Goal: Task Accomplishment & Management: Manage account settings

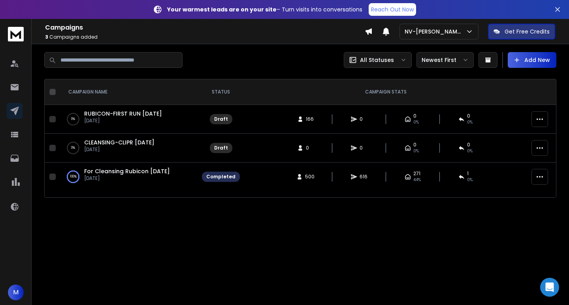
click at [132, 121] on p "[DATE]" at bounding box center [123, 121] width 78 height 6
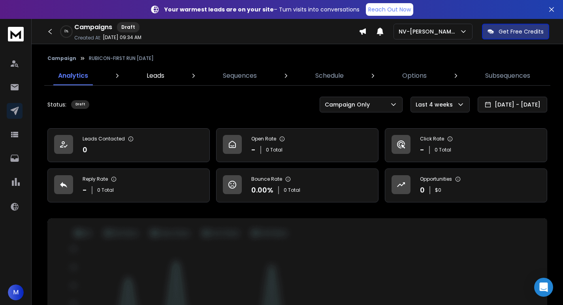
click at [158, 75] on p "Leads" at bounding box center [155, 75] width 18 height 9
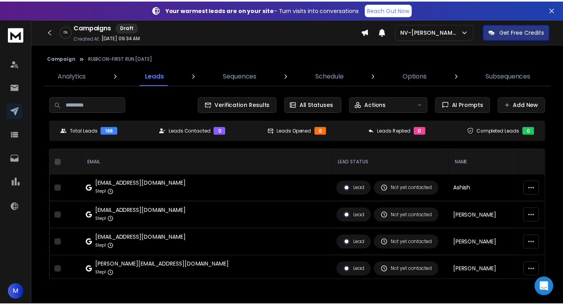
scroll to position [4423, 0]
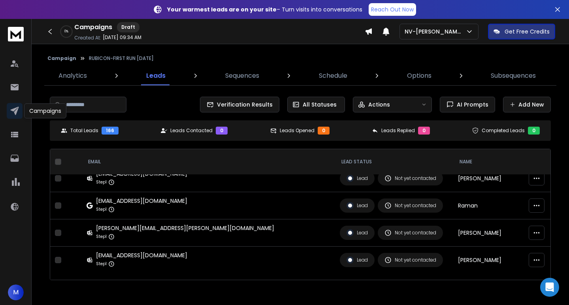
click at [14, 109] on icon at bounding box center [14, 111] width 8 height 8
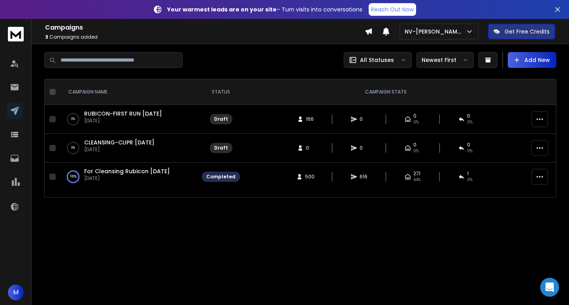
click at [108, 179] on p "[DATE]" at bounding box center [127, 178] width 86 height 6
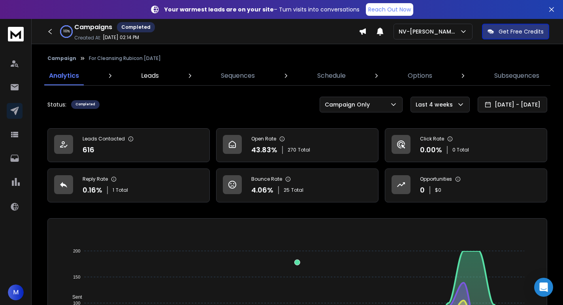
click at [152, 75] on p "Leads" at bounding box center [150, 75] width 18 height 9
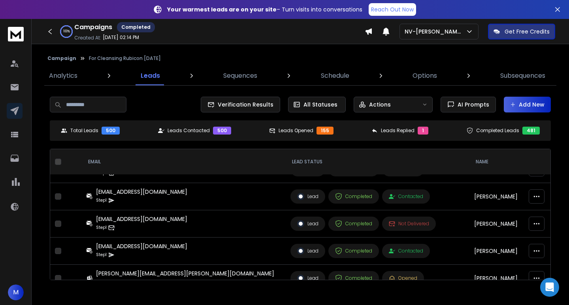
scroll to position [79, 0]
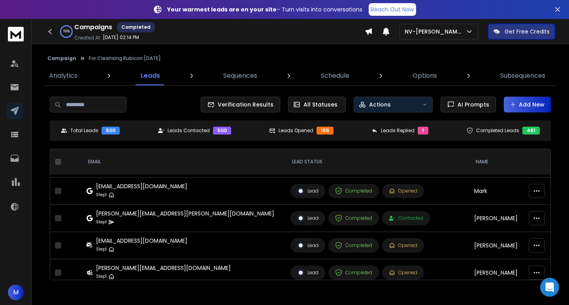
click at [383, 102] on p "Actions" at bounding box center [380, 105] width 22 height 8
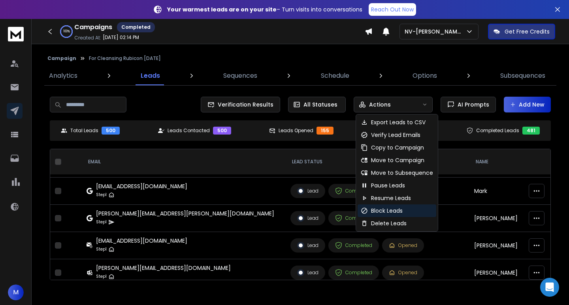
click at [392, 210] on p "Block Leads" at bounding box center [387, 211] width 32 height 8
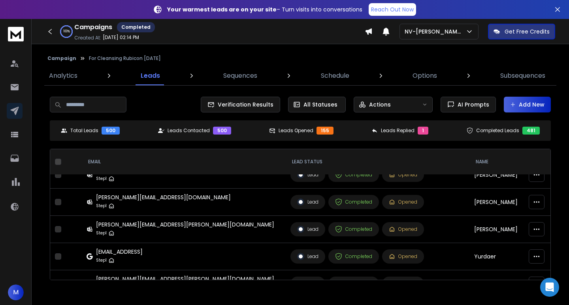
scroll to position [276, 0]
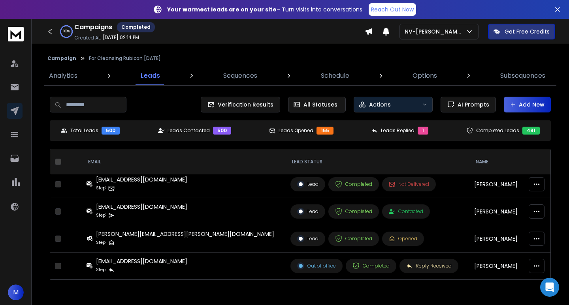
click at [379, 112] on button "Actions" at bounding box center [392, 105] width 79 height 16
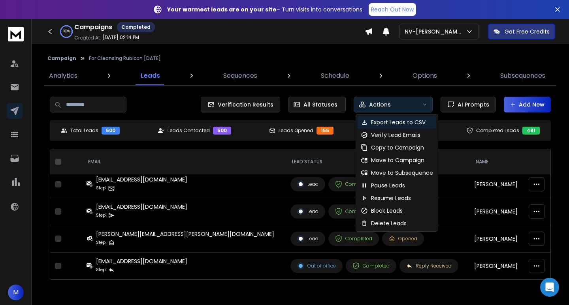
click at [399, 107] on div "Actions" at bounding box center [389, 105] width 60 height 8
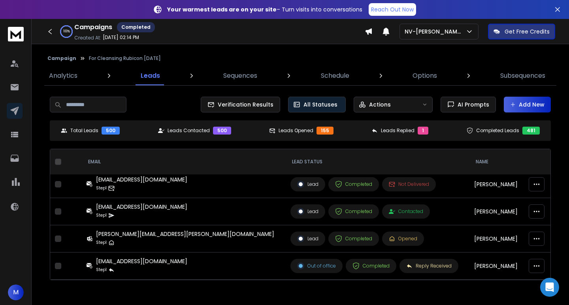
click at [310, 109] on button "All Statuses" at bounding box center [317, 105] width 58 height 16
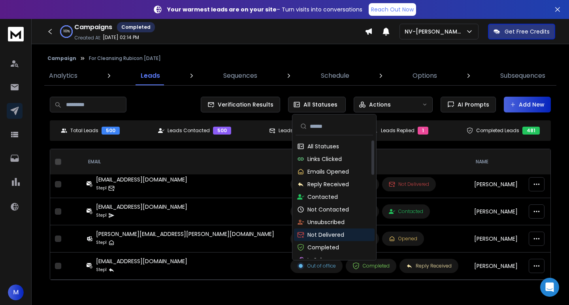
scroll to position [118, 0]
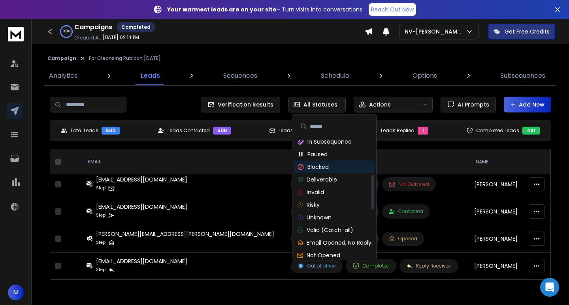
click at [334, 167] on div "Blocked" at bounding box center [334, 167] width 81 height 13
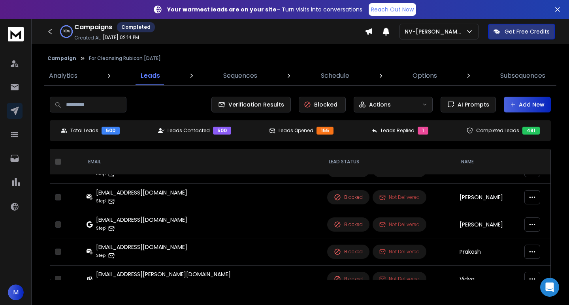
scroll to position [0, 0]
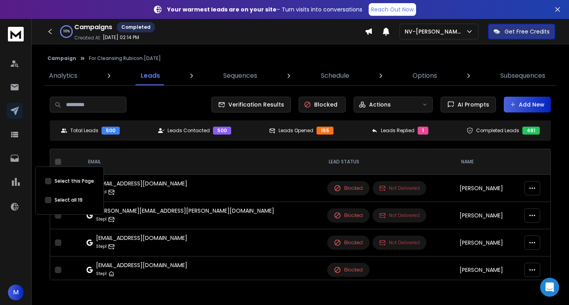
click at [59, 160] on button "Select this Page" at bounding box center [58, 162] width 6 height 6
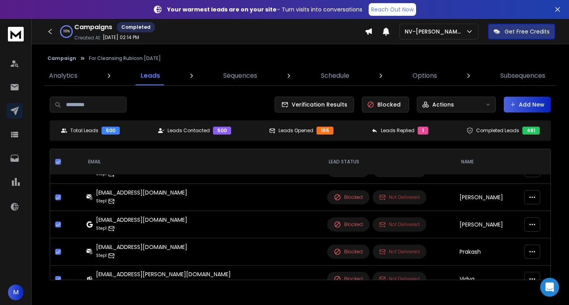
scroll to position [142, 0]
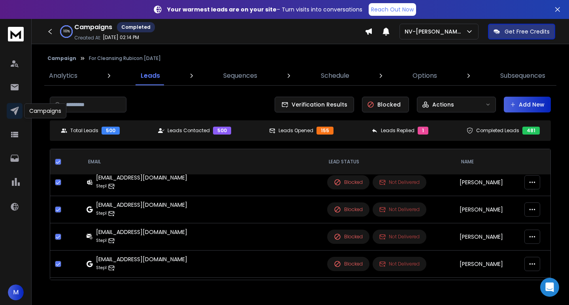
click at [16, 112] on icon at bounding box center [14, 111] width 8 height 8
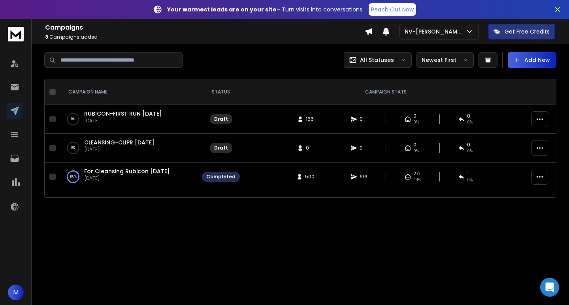
click at [163, 122] on div "0 % RUBICON-FIRST RUN [DATE] [DATE]" at bounding box center [128, 119] width 122 height 19
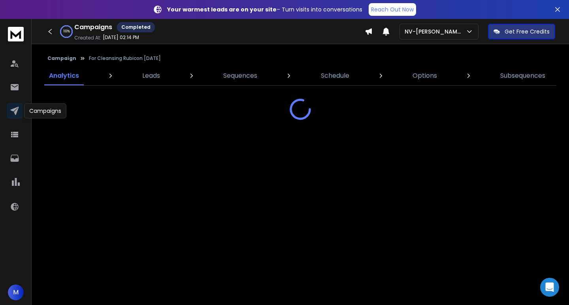
click at [13, 109] on icon at bounding box center [14, 111] width 8 height 8
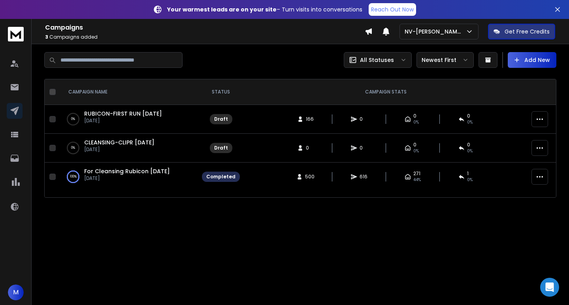
click at [137, 120] on p "[DATE]" at bounding box center [123, 121] width 78 height 6
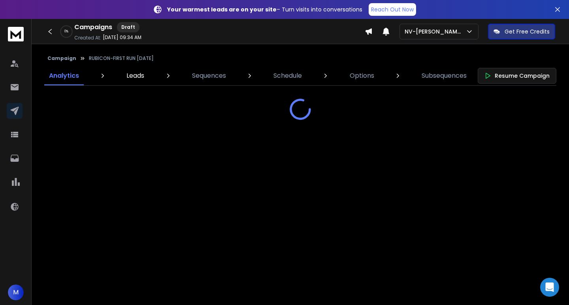
click at [138, 77] on p "Leads" at bounding box center [135, 75] width 18 height 9
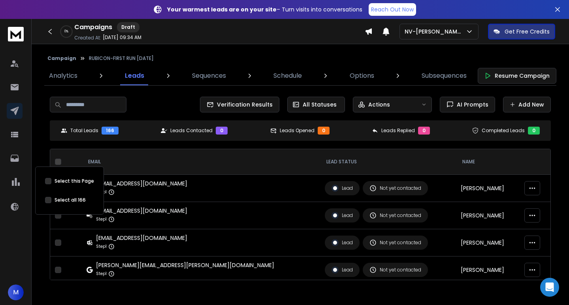
click at [60, 163] on button "Select this Page" at bounding box center [58, 162] width 6 height 6
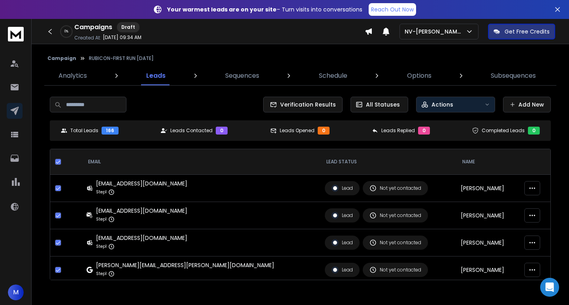
click at [479, 107] on div "Actions" at bounding box center [451, 105] width 60 height 8
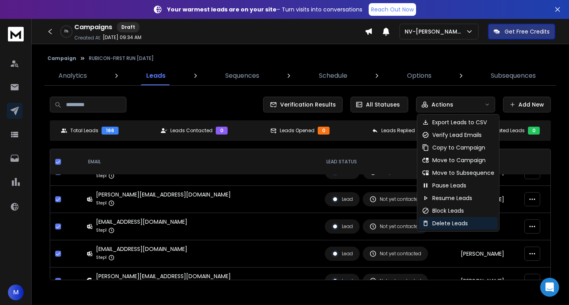
scroll to position [434, 0]
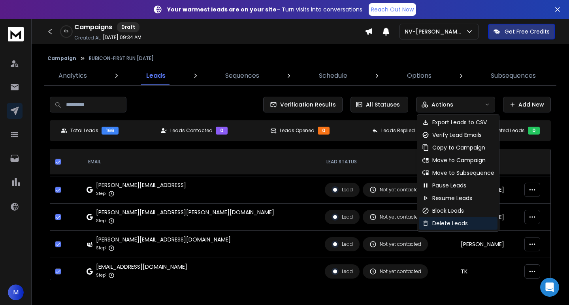
click at [439, 222] on p "Delete Leads" at bounding box center [450, 224] width 36 height 8
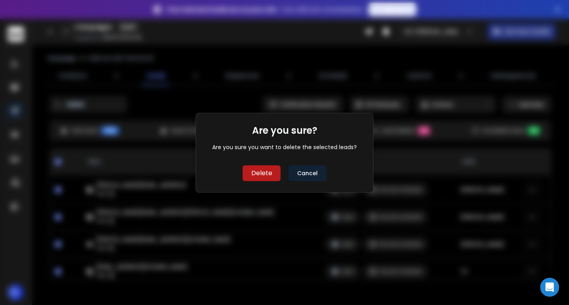
click at [267, 173] on button "Delete" at bounding box center [261, 173] width 38 height 16
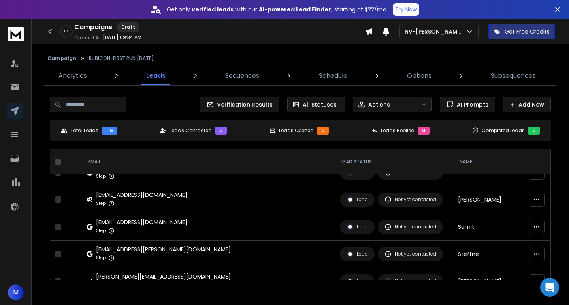
scroll to position [1263, 0]
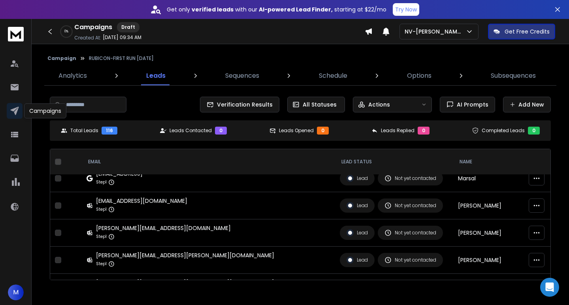
click at [16, 110] on icon at bounding box center [14, 110] width 9 height 9
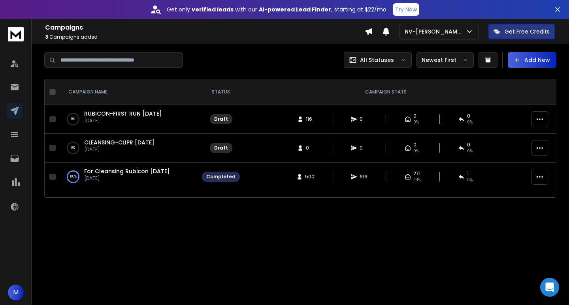
click at [106, 176] on p "[DATE]" at bounding box center [127, 178] width 86 height 6
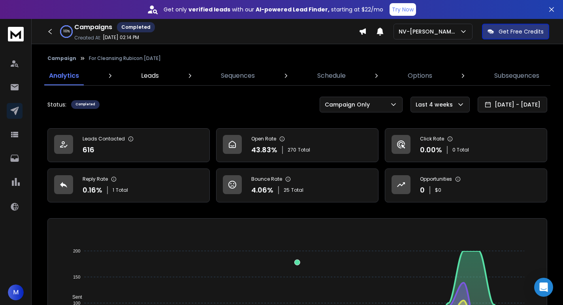
click at [145, 78] on p "Leads" at bounding box center [150, 75] width 18 height 9
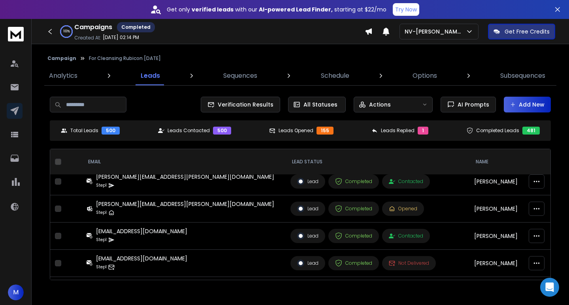
scroll to position [158, 0]
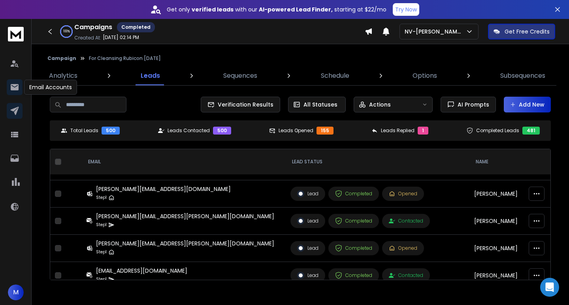
click at [21, 88] on link at bounding box center [15, 87] width 16 height 16
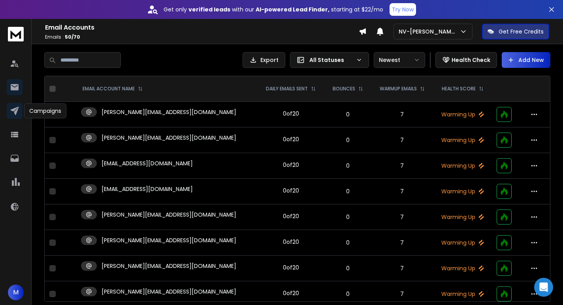
click at [17, 115] on icon at bounding box center [14, 110] width 9 height 9
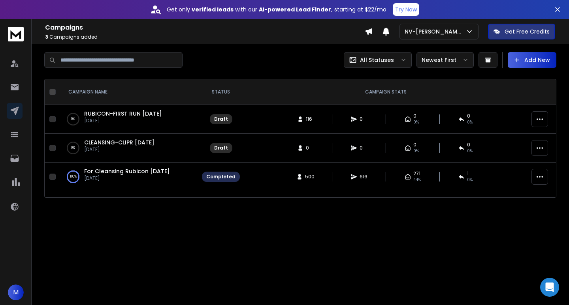
click at [148, 126] on div "RUBICON-FIRST RUN AUG 6 5 days ago" at bounding box center [123, 119] width 78 height 19
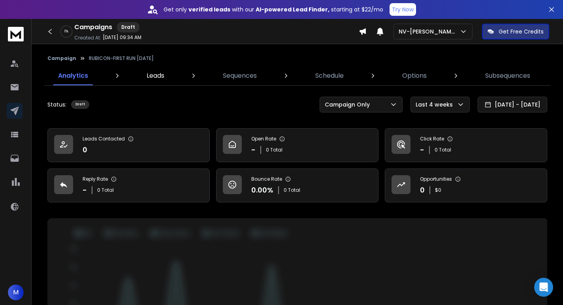
click at [155, 78] on p "Leads" at bounding box center [155, 75] width 18 height 9
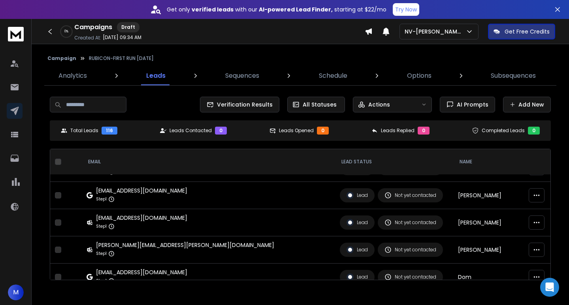
scroll to position [2606, 0]
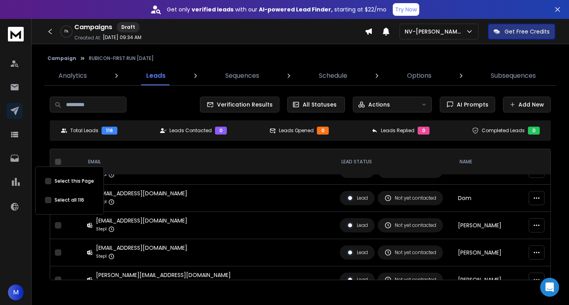
click at [57, 162] on button "Select this Page" at bounding box center [58, 162] width 6 height 6
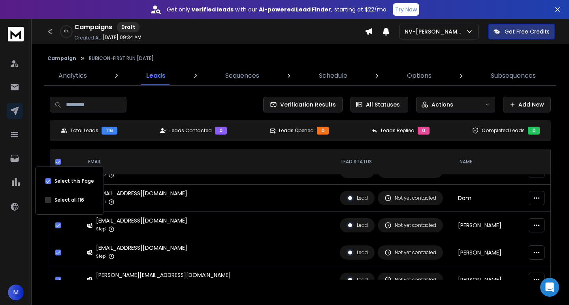
click at [69, 200] on label "Select all 116" at bounding box center [69, 200] width 30 height 6
click at [49, 202] on button "Select this Page" at bounding box center [48, 200] width 6 height 6
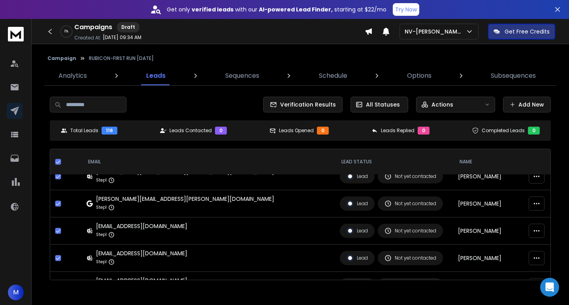
scroll to position [0, 0]
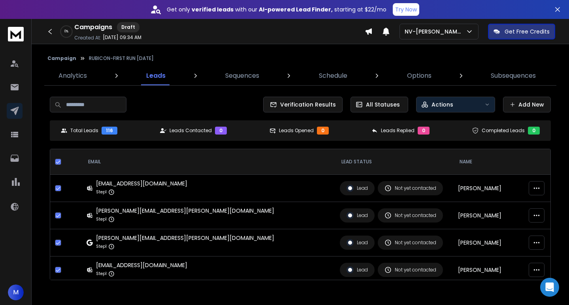
click at [471, 107] on div "Actions" at bounding box center [451, 105] width 60 height 8
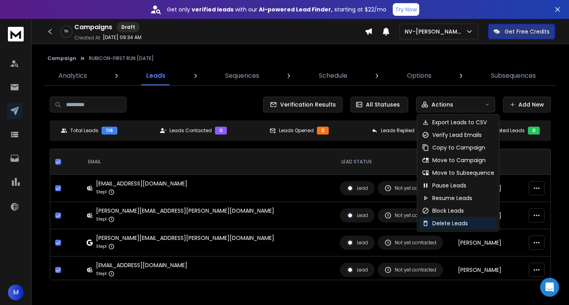
click at [444, 225] on p "Delete Leads" at bounding box center [450, 224] width 36 height 8
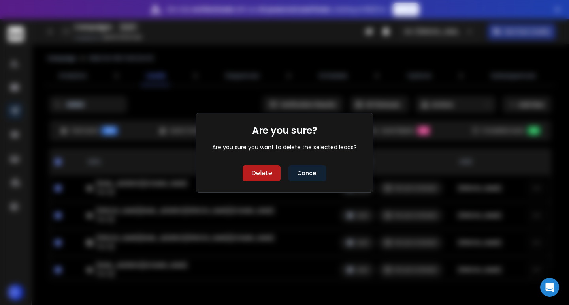
click at [261, 175] on button "Delete" at bounding box center [261, 173] width 38 height 16
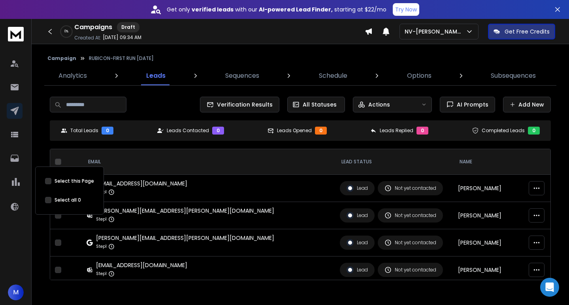
click at [57, 162] on button "Select this Page" at bounding box center [58, 162] width 6 height 6
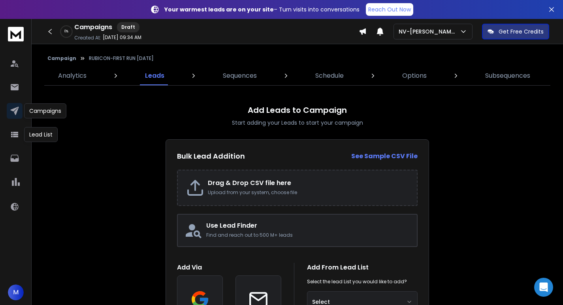
click at [15, 106] on icon at bounding box center [14, 110] width 9 height 9
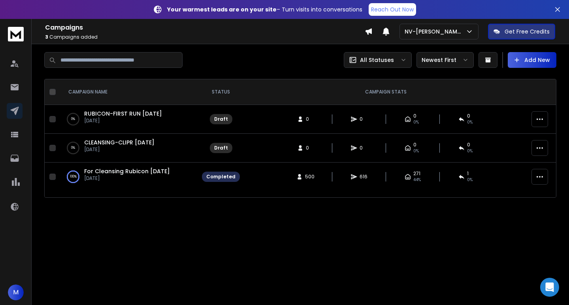
click at [125, 175] on p "[DATE]" at bounding box center [127, 178] width 86 height 6
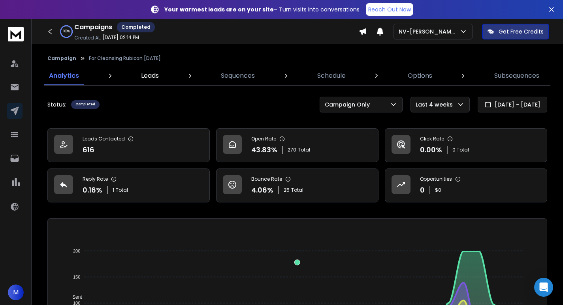
click at [158, 78] on p "Leads" at bounding box center [150, 75] width 18 height 9
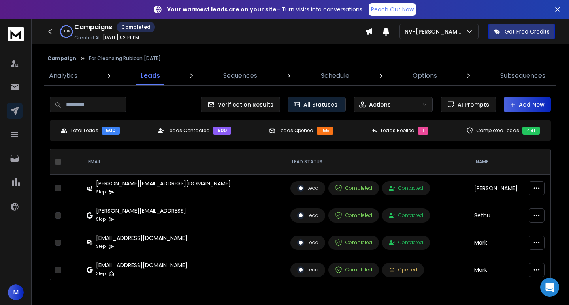
click at [319, 104] on p "All Statuses" at bounding box center [320, 105] width 34 height 8
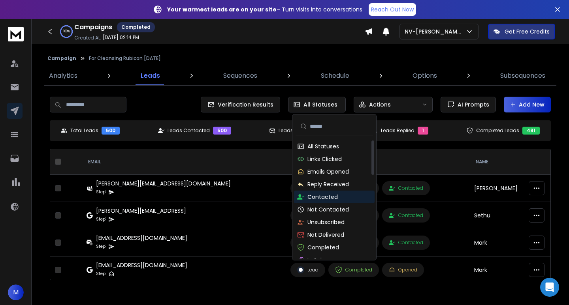
scroll to position [79, 0]
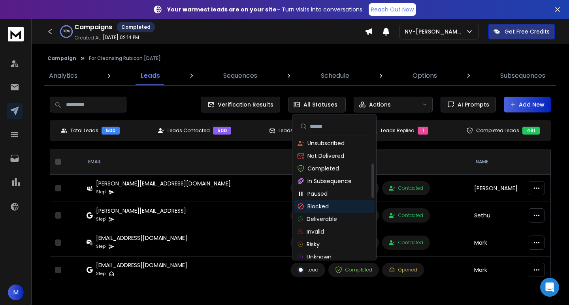
click at [331, 205] on div "Blocked" at bounding box center [334, 206] width 81 height 13
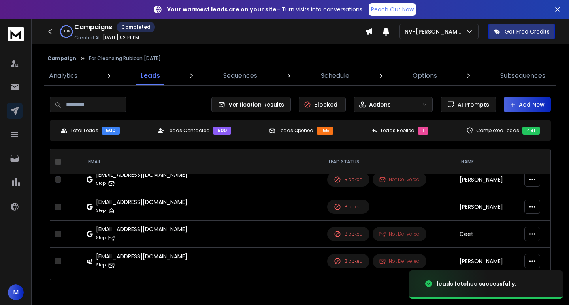
scroll to position [0, 0]
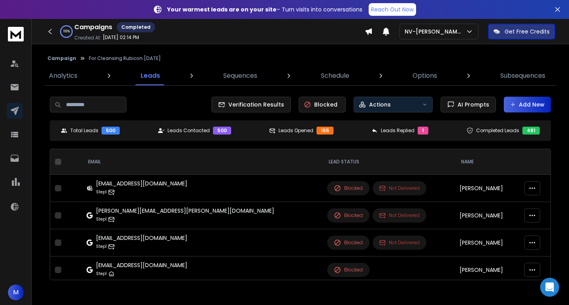
click at [407, 104] on div "Actions" at bounding box center [389, 105] width 60 height 8
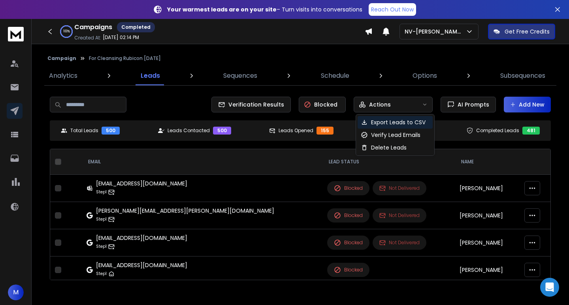
click at [388, 120] on p "Export Leads to CSV" at bounding box center [398, 122] width 54 height 8
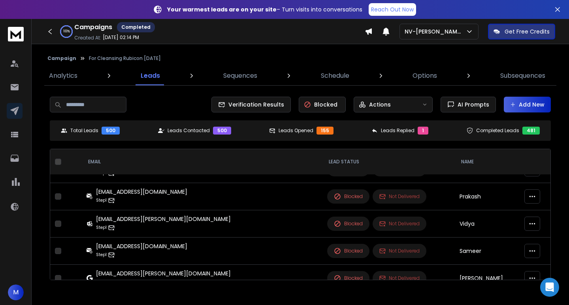
scroll to position [276, 0]
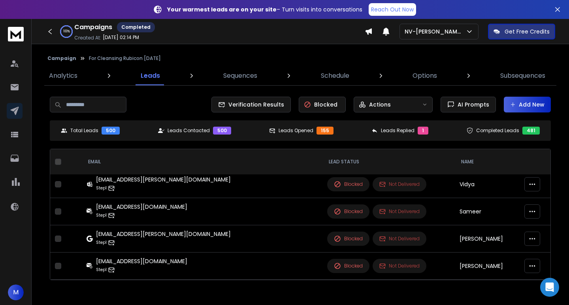
click at [58, 166] on th at bounding box center [66, 162] width 32 height 26
click at [61, 163] on button "Select this Page" at bounding box center [58, 162] width 6 height 6
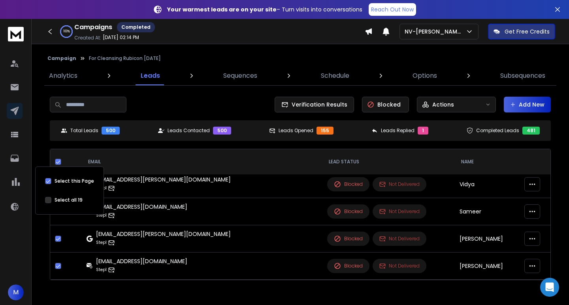
click at [49, 201] on button "Select this Page" at bounding box center [48, 200] width 6 height 6
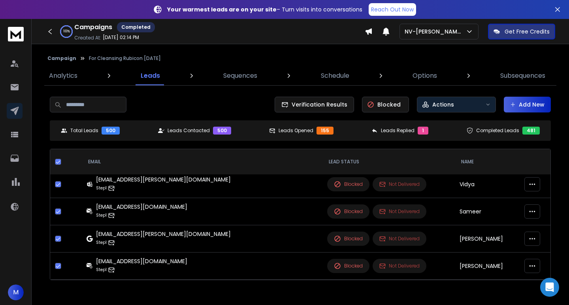
click at [443, 104] on p "Actions" at bounding box center [443, 105] width 22 height 8
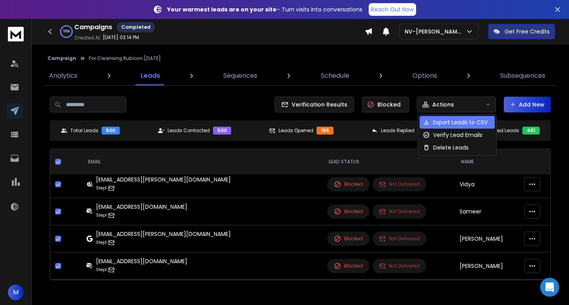
click at [457, 122] on p "Export Leads to CSV" at bounding box center [460, 122] width 54 height 8
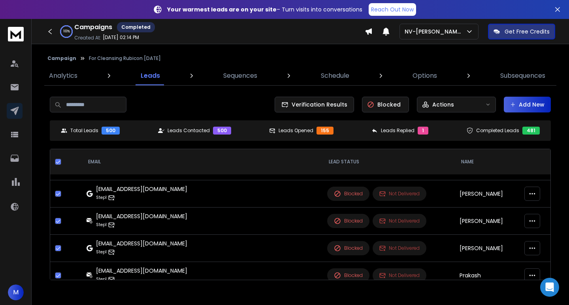
scroll to position [79, 0]
